Goal: Navigation & Orientation: Find specific page/section

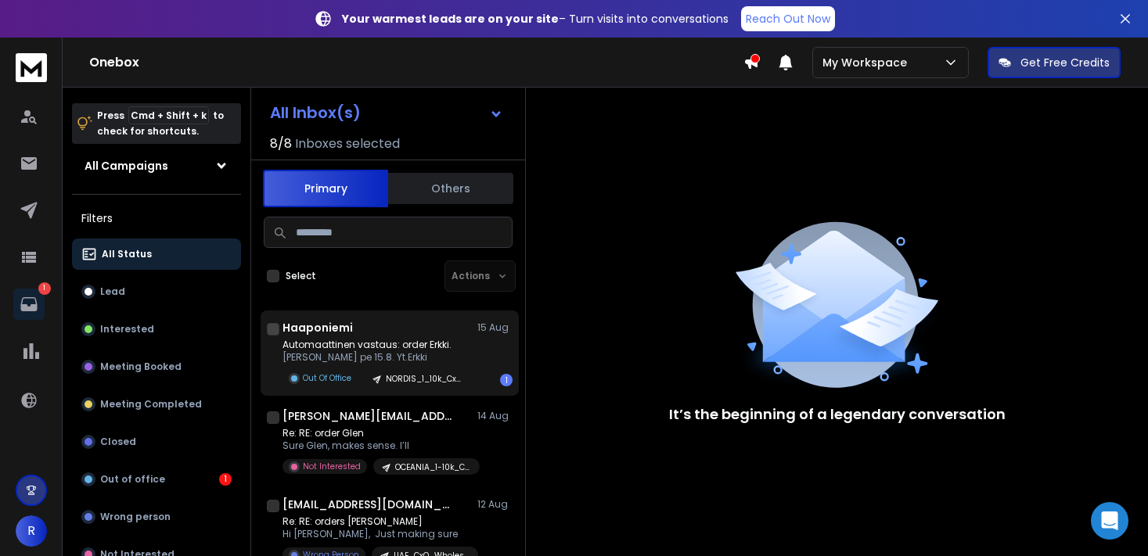
click at [389, 347] on p "Automaattinen vastaus: order Erkki." at bounding box center [376, 345] width 188 height 13
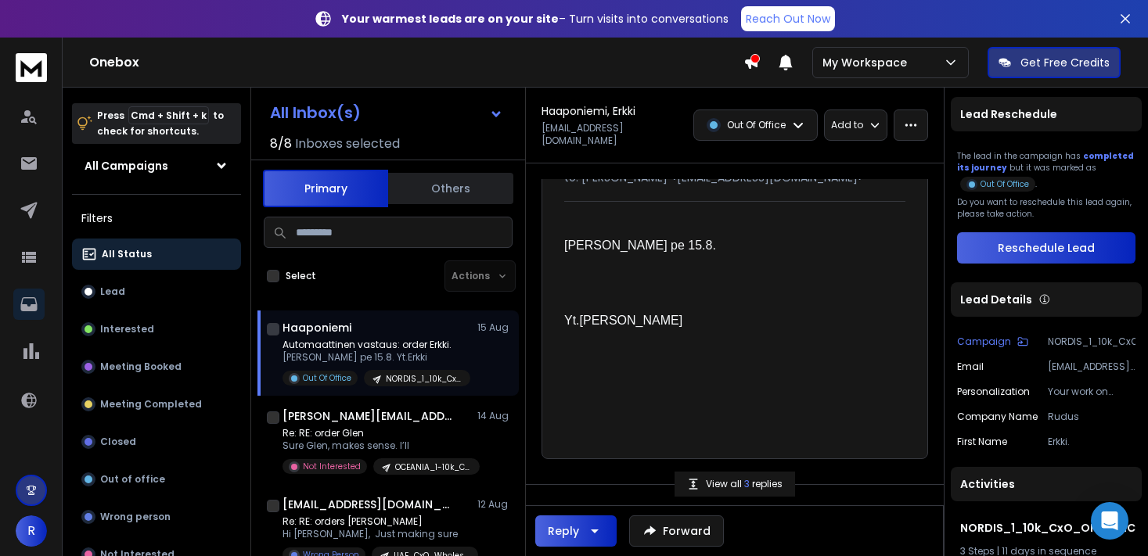
scroll to position [12, 0]
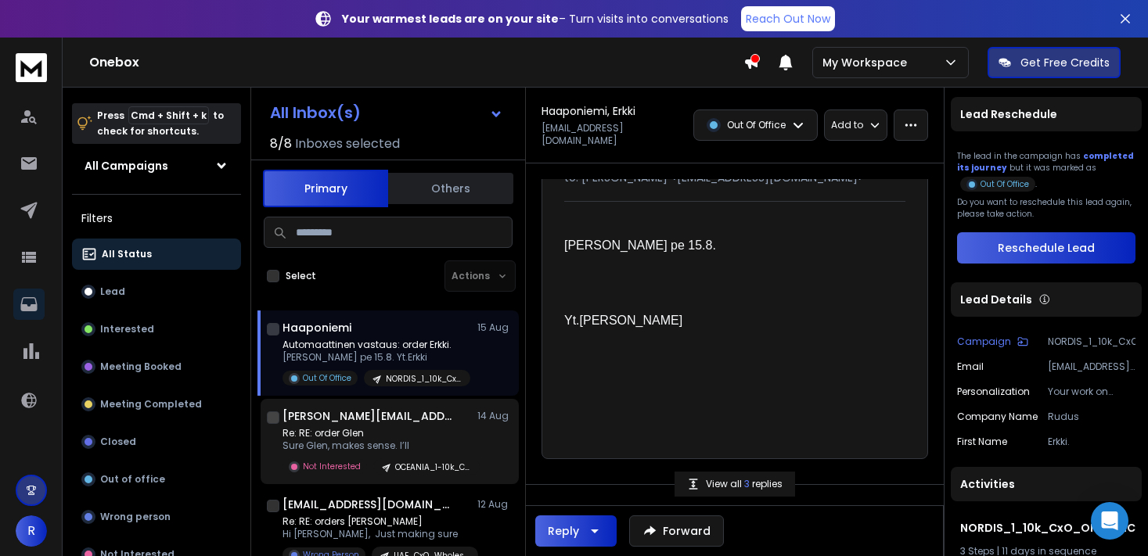
click at [387, 408] on h1 "[PERSON_NAME][EMAIL_ADDRESS][PERSON_NAME][DOMAIN_NAME]" at bounding box center [368, 416] width 172 height 16
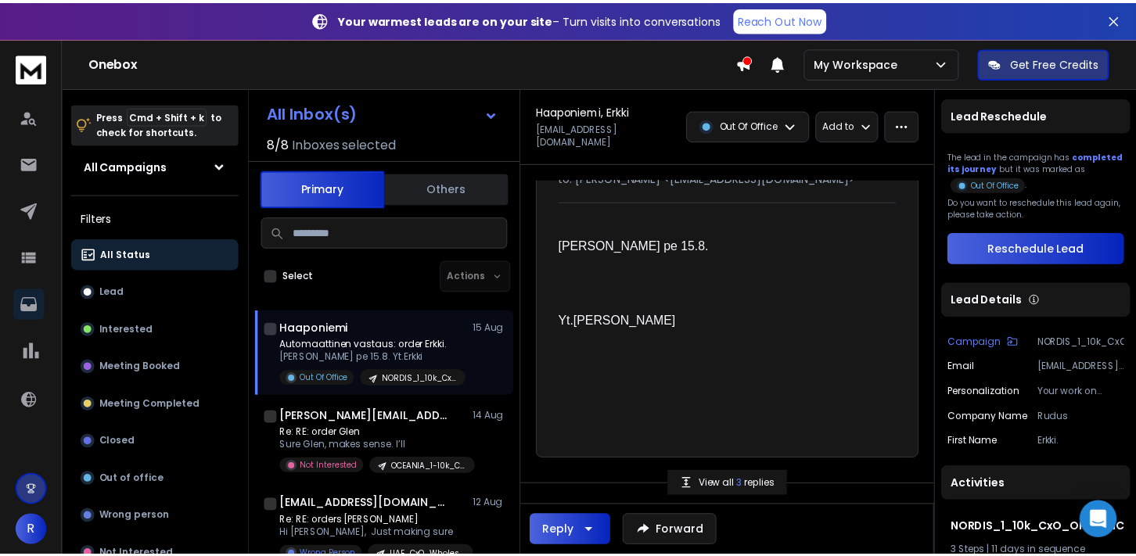
scroll to position [0, 0]
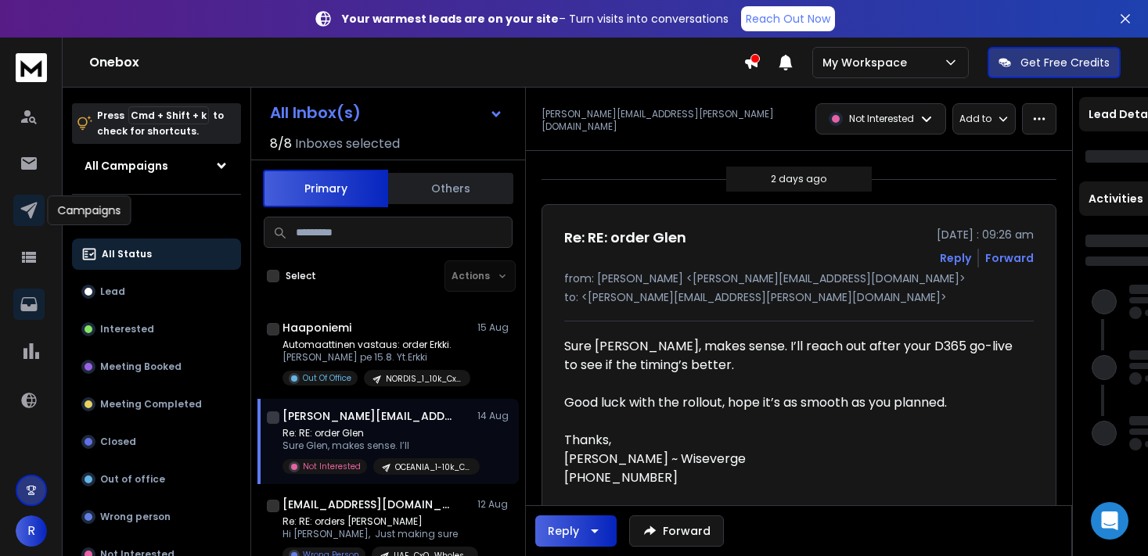
click at [33, 209] on icon at bounding box center [28, 210] width 16 height 16
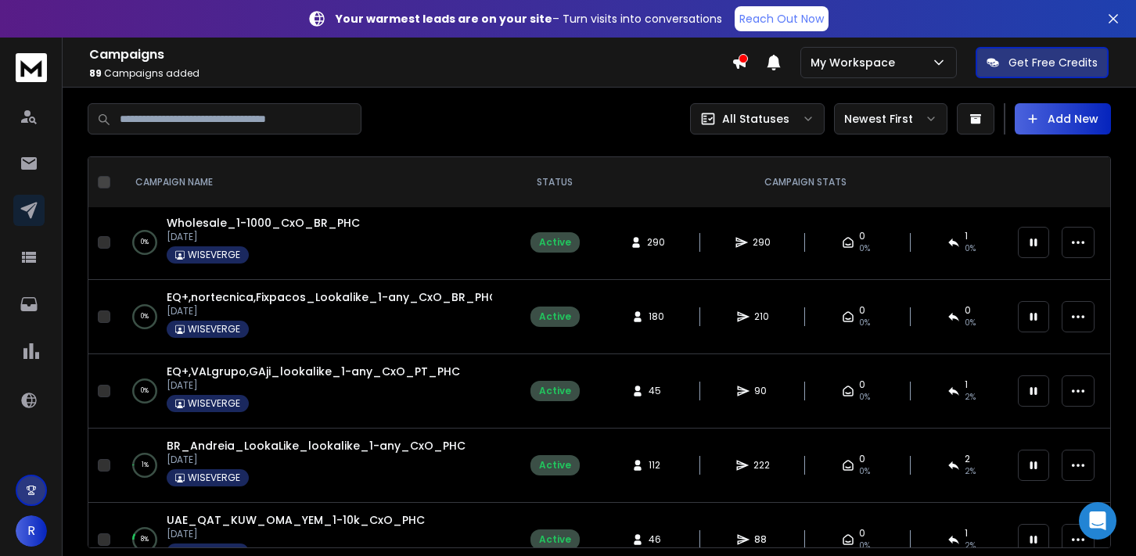
scroll to position [3, 0]
click at [30, 344] on icon at bounding box center [31, 351] width 16 height 16
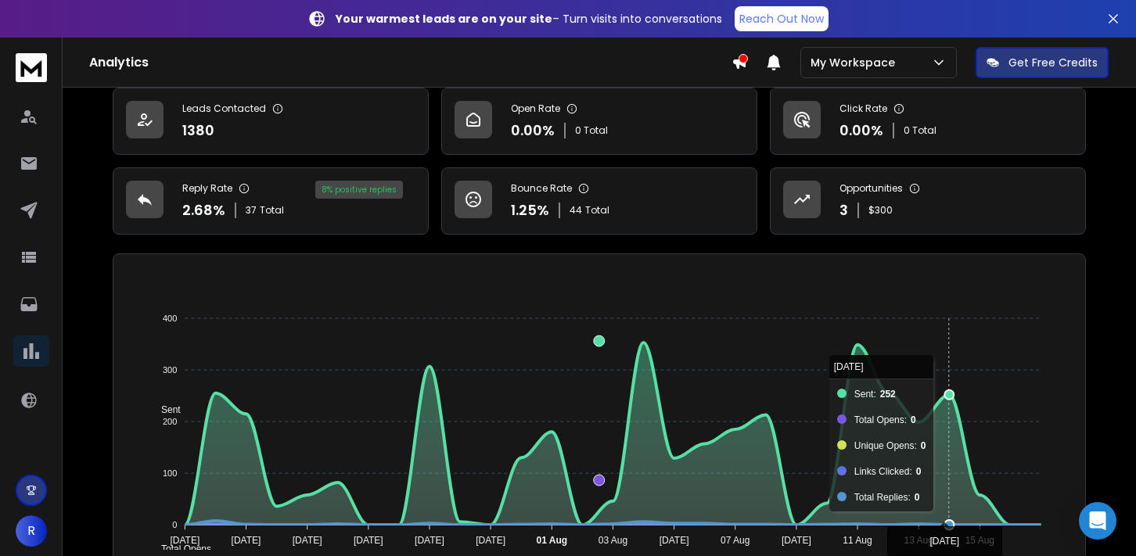
scroll to position [93, 0]
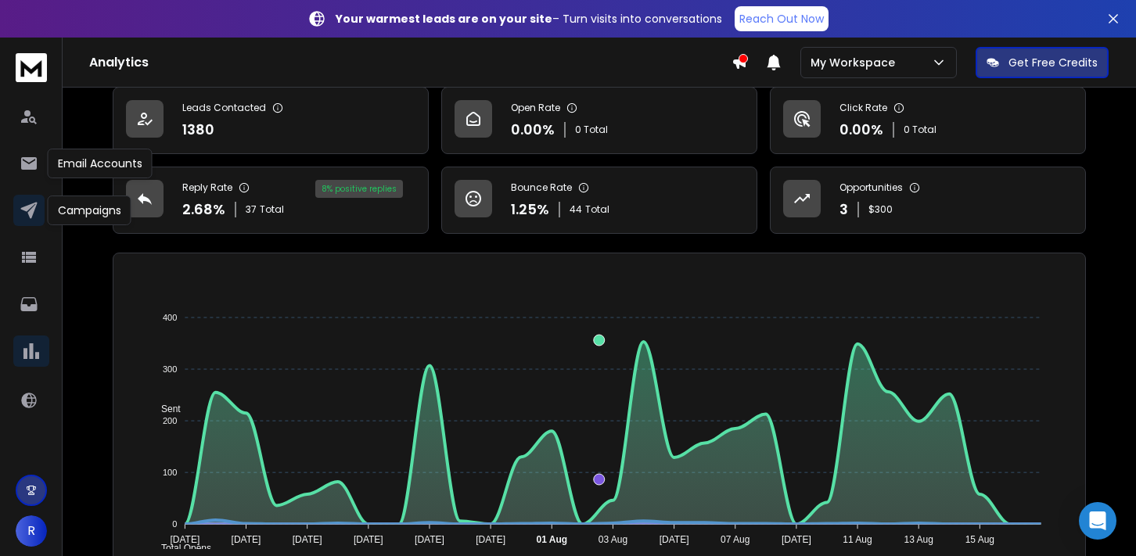
click at [42, 200] on link at bounding box center [28, 210] width 31 height 31
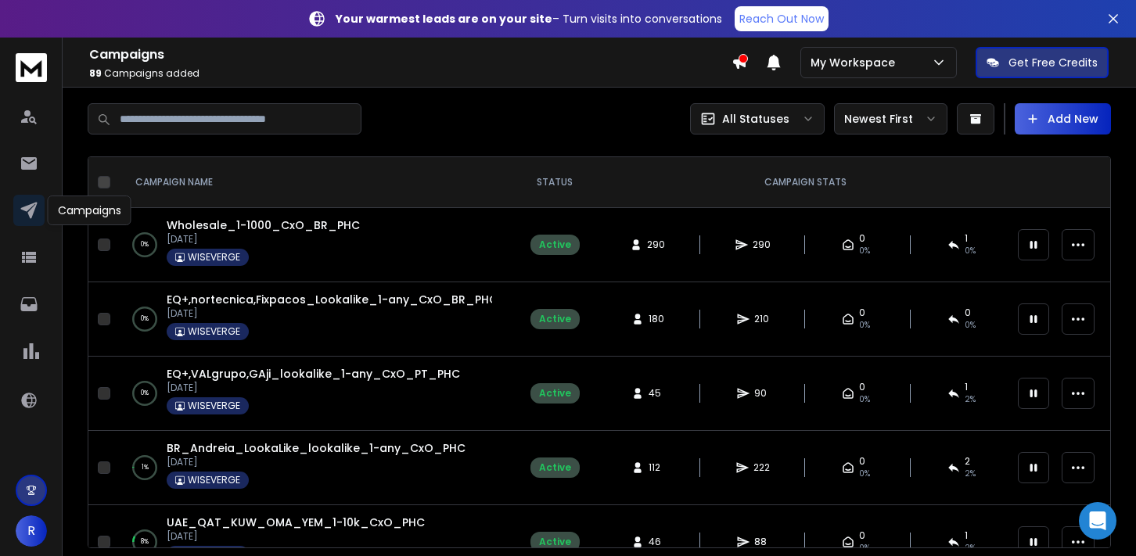
click at [38, 197] on link at bounding box center [28, 210] width 31 height 31
